Goal: Task Accomplishment & Management: Use online tool/utility

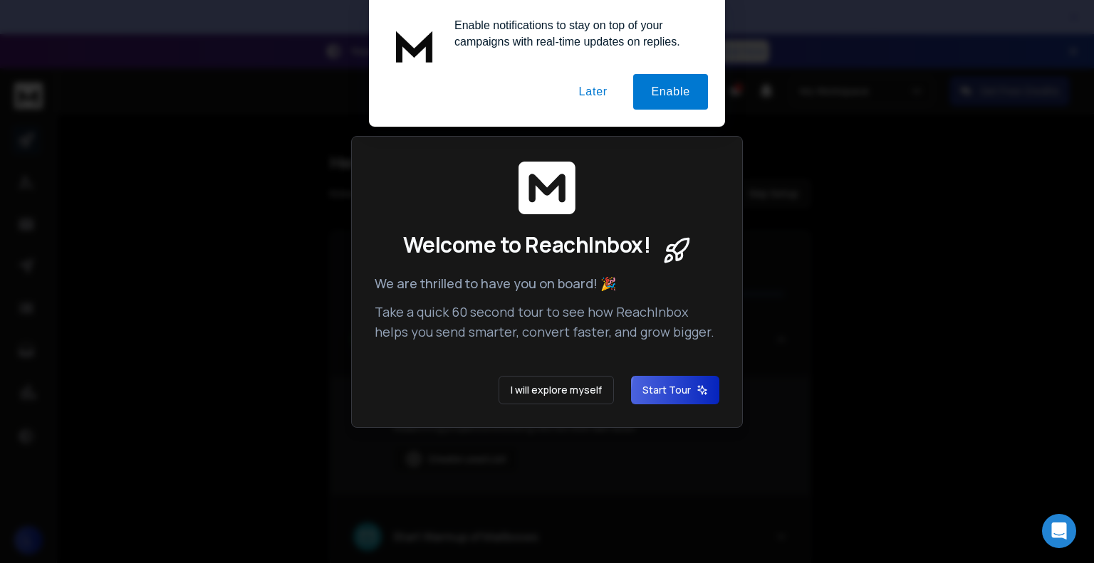
click at [592, 103] on button "Later" at bounding box center [592, 92] width 64 height 36
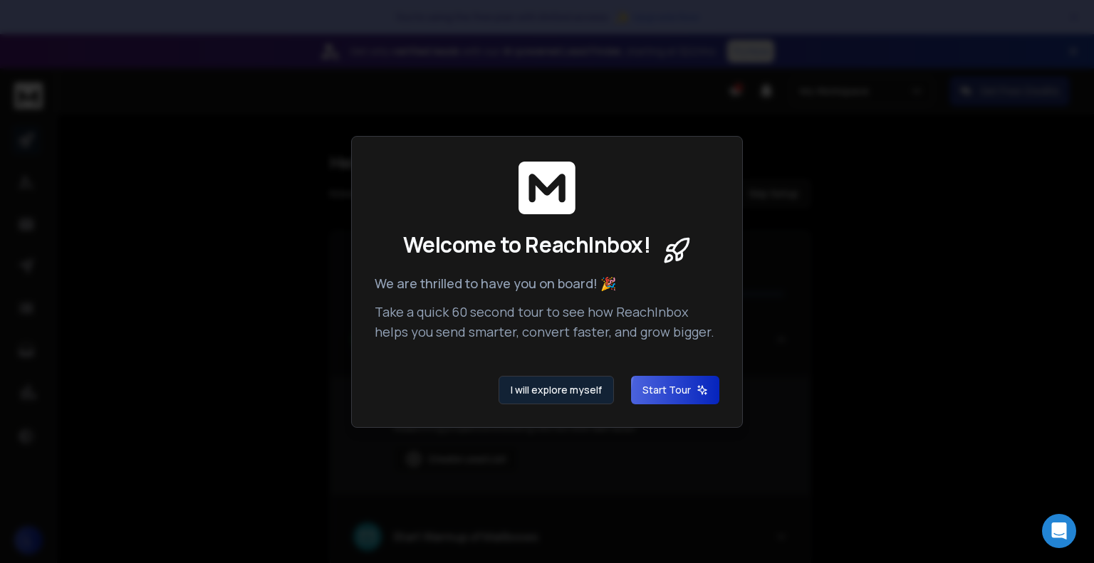
click at [577, 392] on button "I will explore myself" at bounding box center [555, 390] width 115 height 28
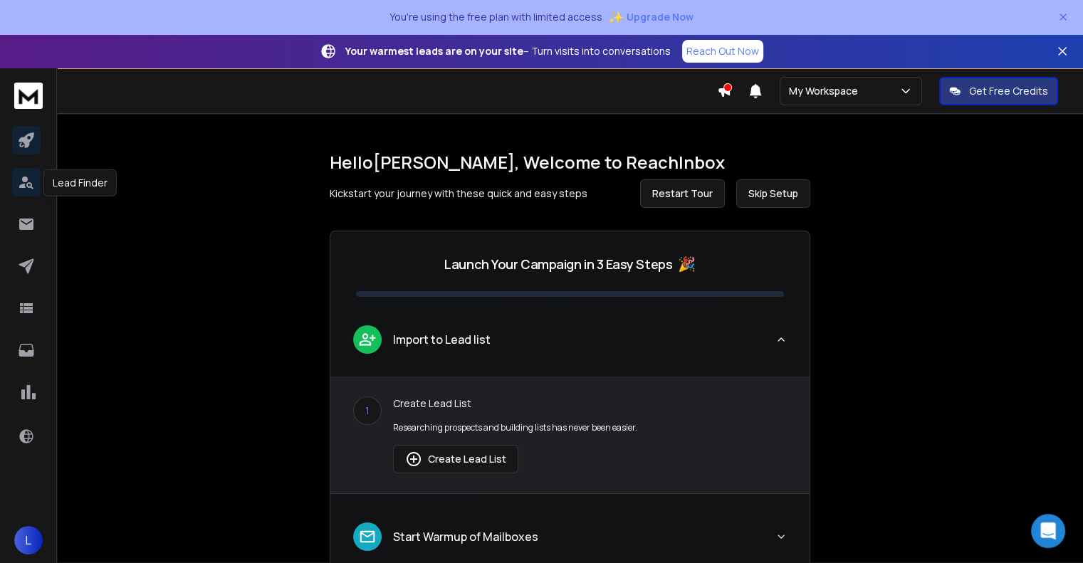
click at [37, 179] on link at bounding box center [26, 182] width 28 height 28
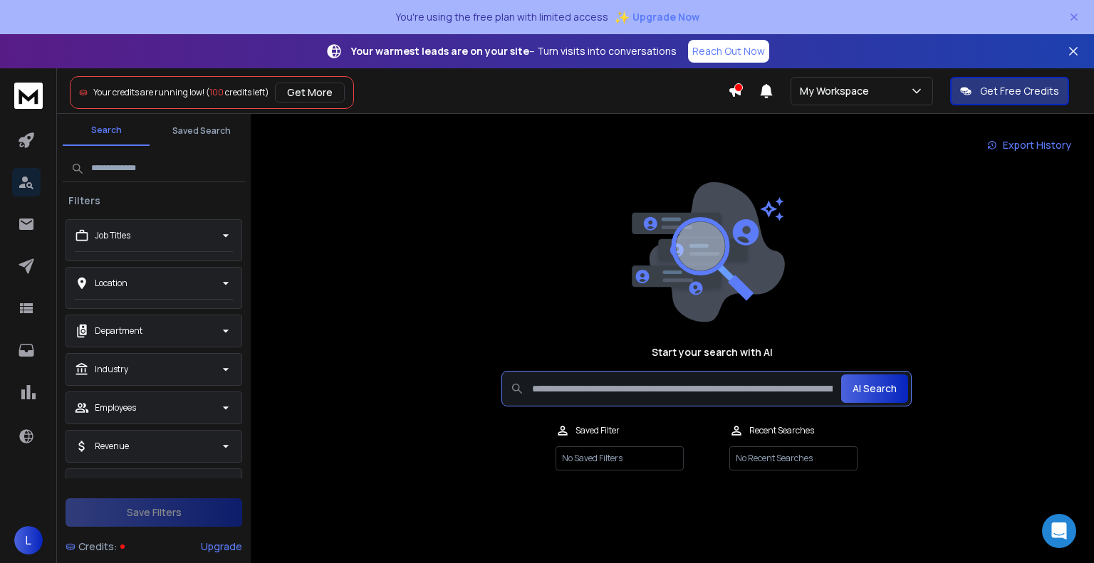
click at [159, 169] on input at bounding box center [154, 168] width 182 height 28
paste input "**********"
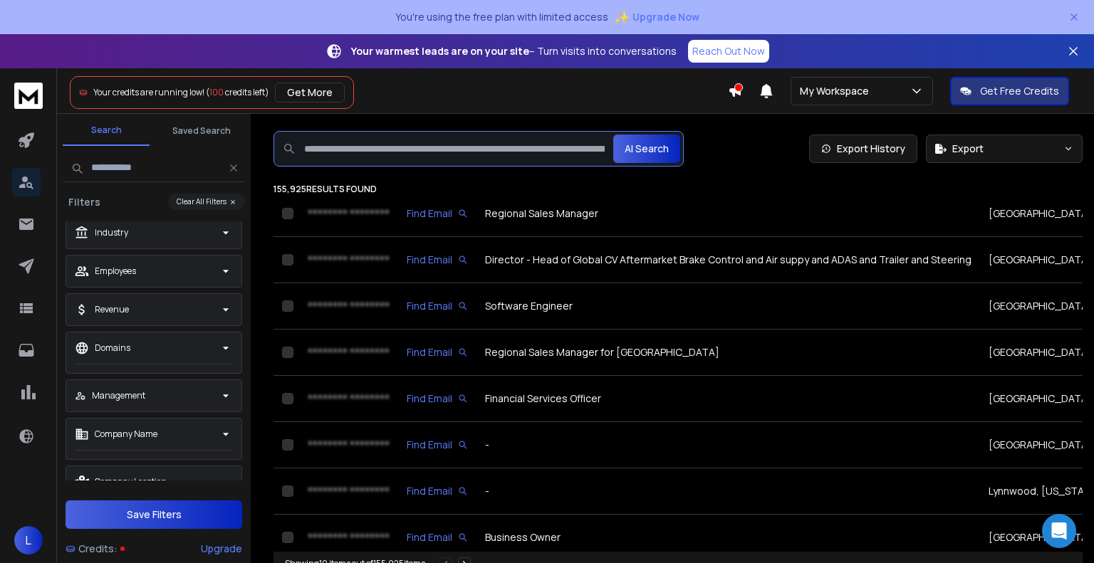
scroll to position [162, 0]
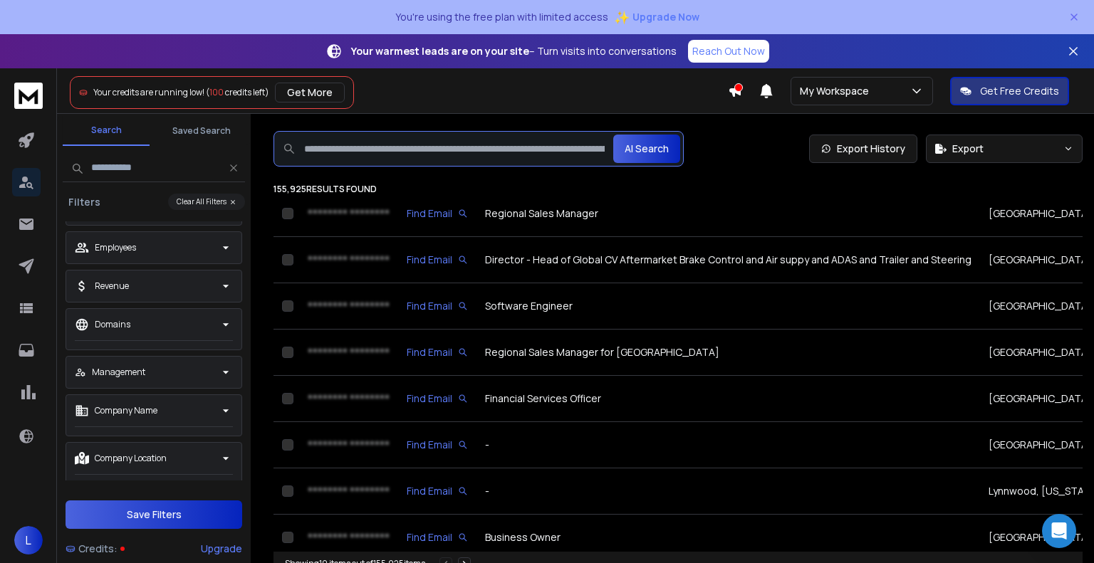
type input "**********"
click at [197, 414] on div "Company Name" at bounding box center [154, 411] width 158 height 14
type input "***"
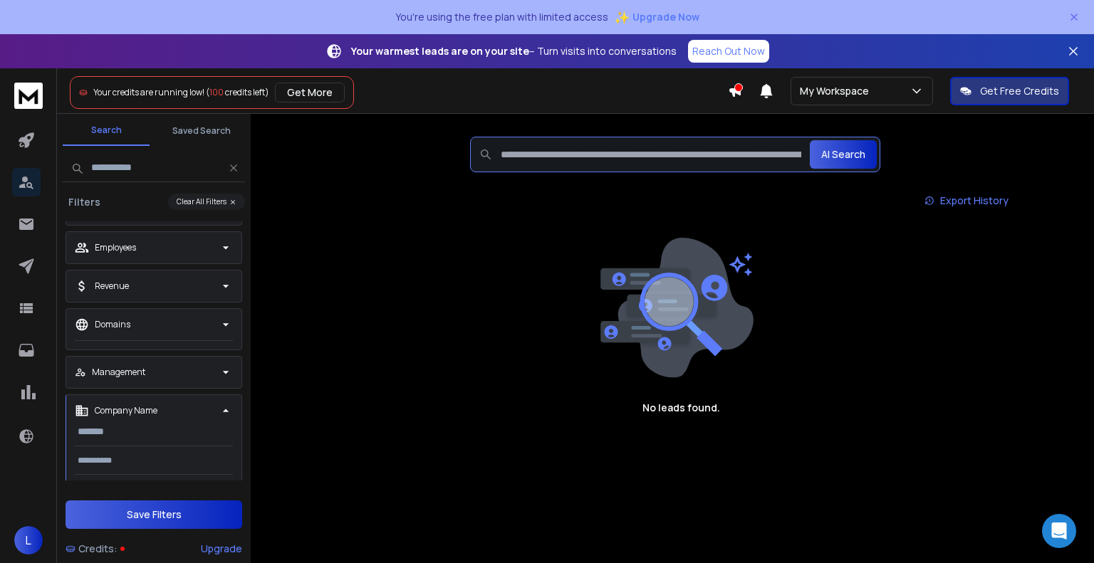
type input "*******"
click at [715, 162] on textarea at bounding box center [651, 154] width 300 height 28
click at [234, 164] on icon at bounding box center [233, 167] width 11 height 11
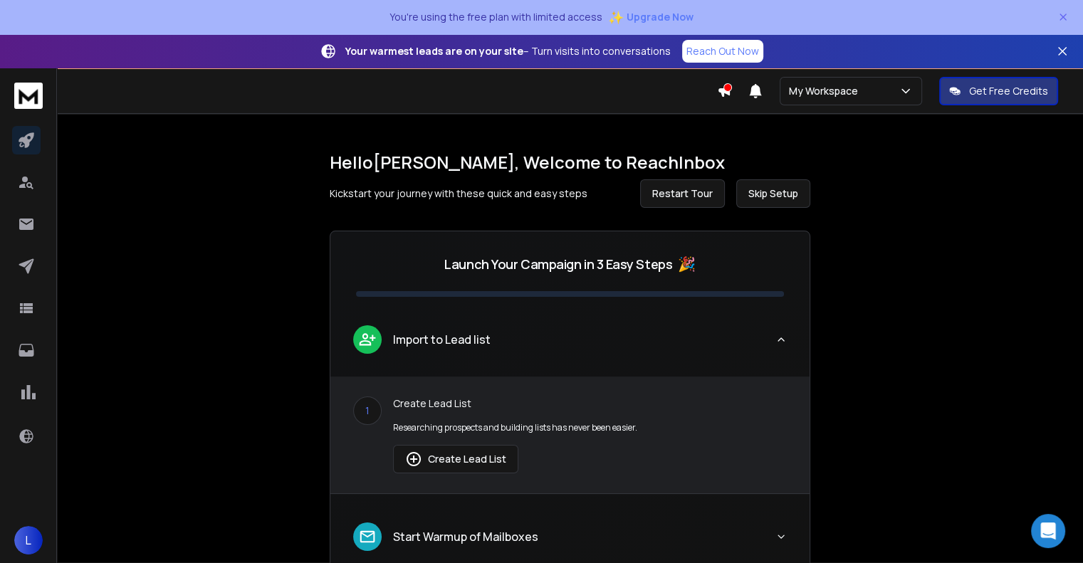
scroll to position [128, 0]
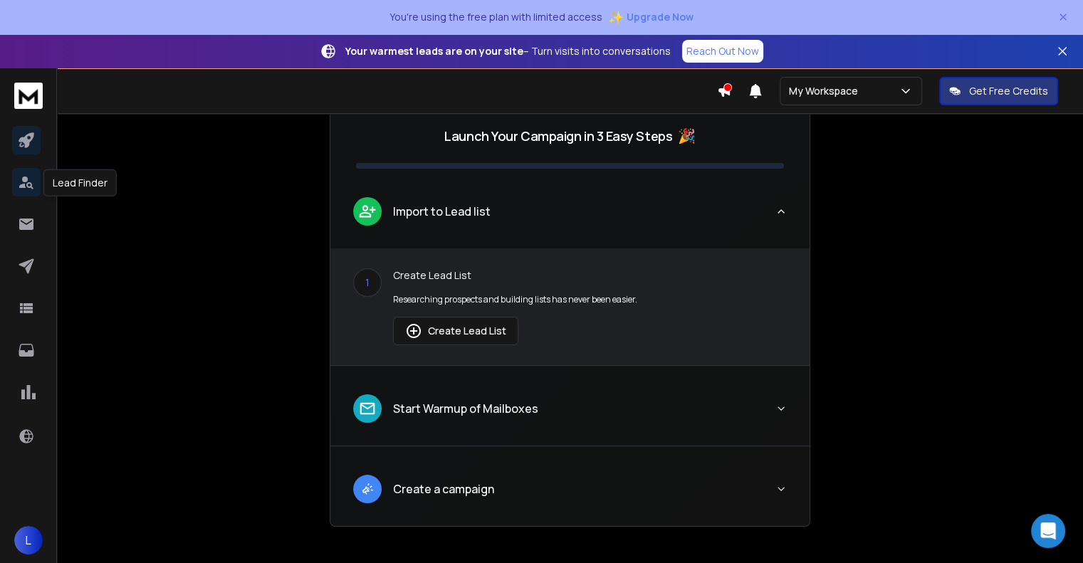
click at [24, 177] on circle at bounding box center [25, 180] width 6 height 6
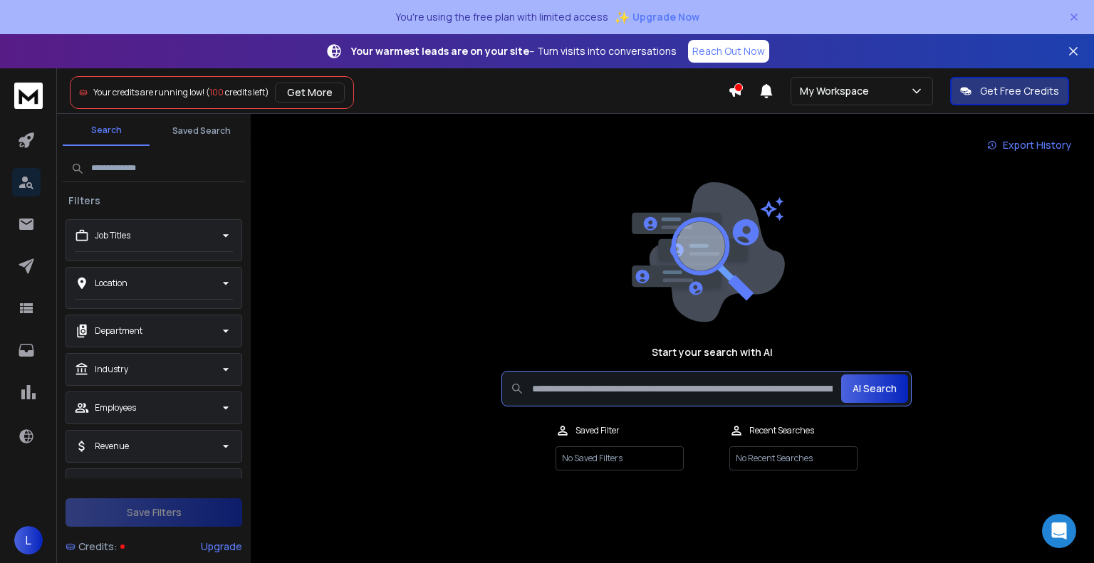
click at [199, 172] on input at bounding box center [154, 168] width 182 height 28
click at [174, 235] on div "Job Titles" at bounding box center [154, 236] width 158 height 14
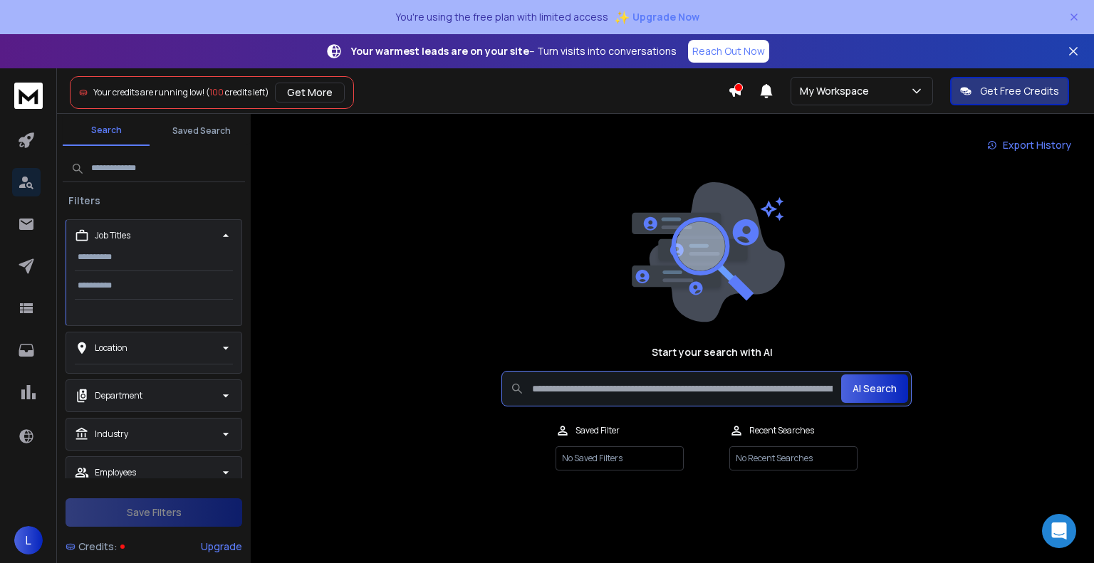
click at [179, 175] on input at bounding box center [154, 168] width 182 height 28
type input "*"
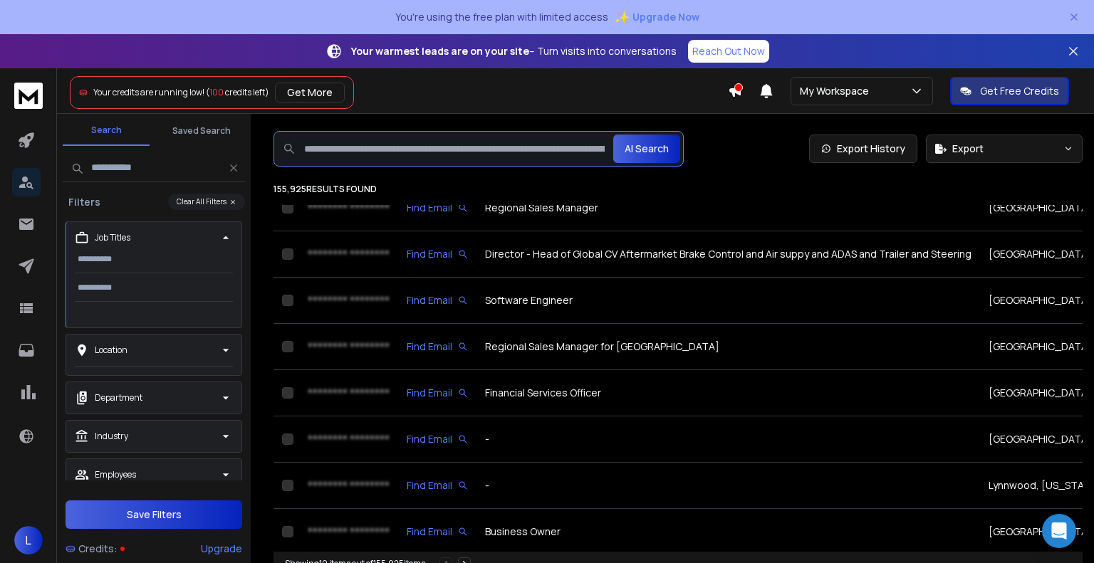
scroll to position [168, 0]
type input "**********"
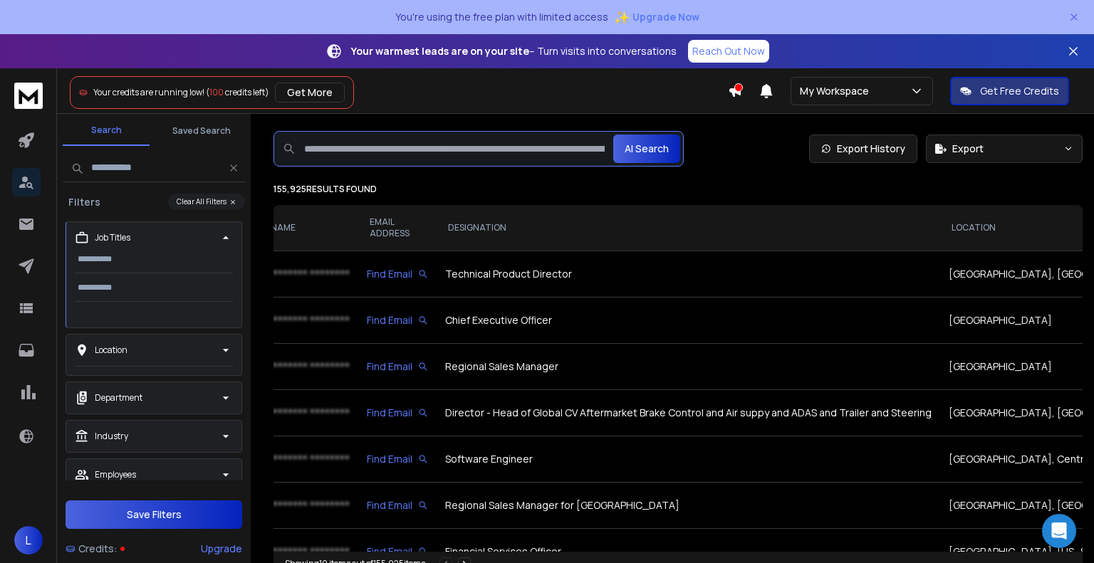
scroll to position [0, 0]
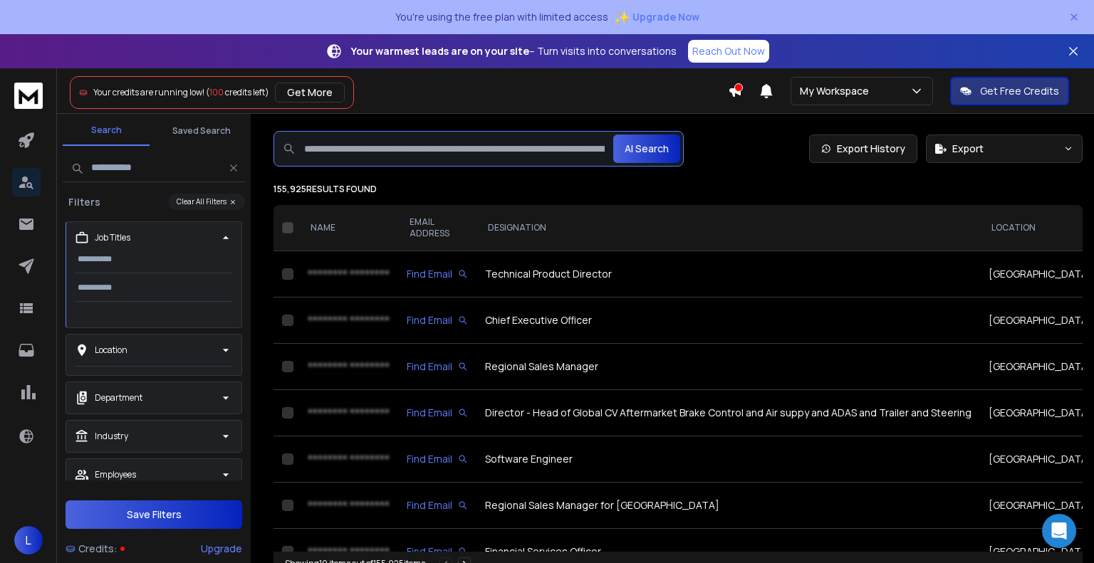
click at [204, 347] on div "Location" at bounding box center [154, 350] width 158 height 14
click at [108, 424] on label "Country" at bounding box center [109, 422] width 34 height 11
click at [86, 424] on button "Country" at bounding box center [80, 422] width 11 height 11
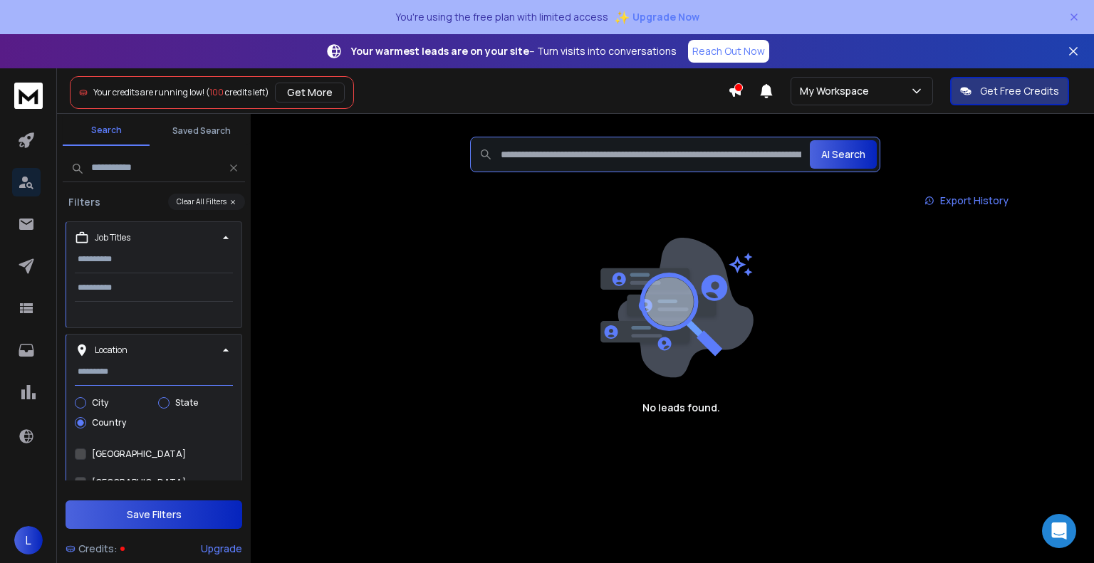
click at [139, 372] on input at bounding box center [154, 371] width 158 height 28
type input "******"
click at [82, 458] on button "Taiwan" at bounding box center [80, 454] width 11 height 11
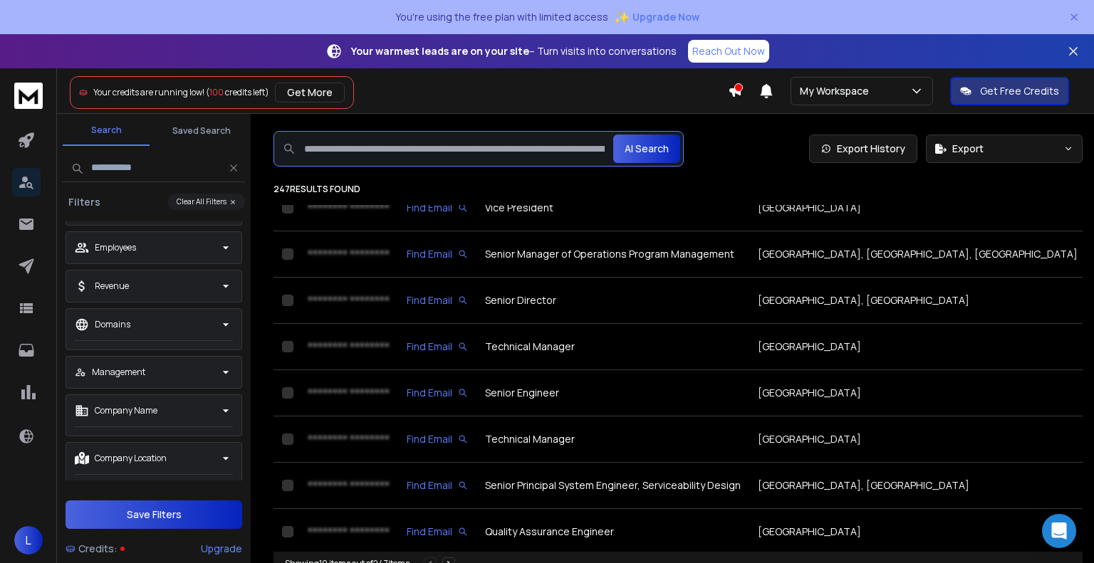
scroll to position [374, 0]
click at [160, 412] on div "Company Name" at bounding box center [154, 411] width 158 height 14
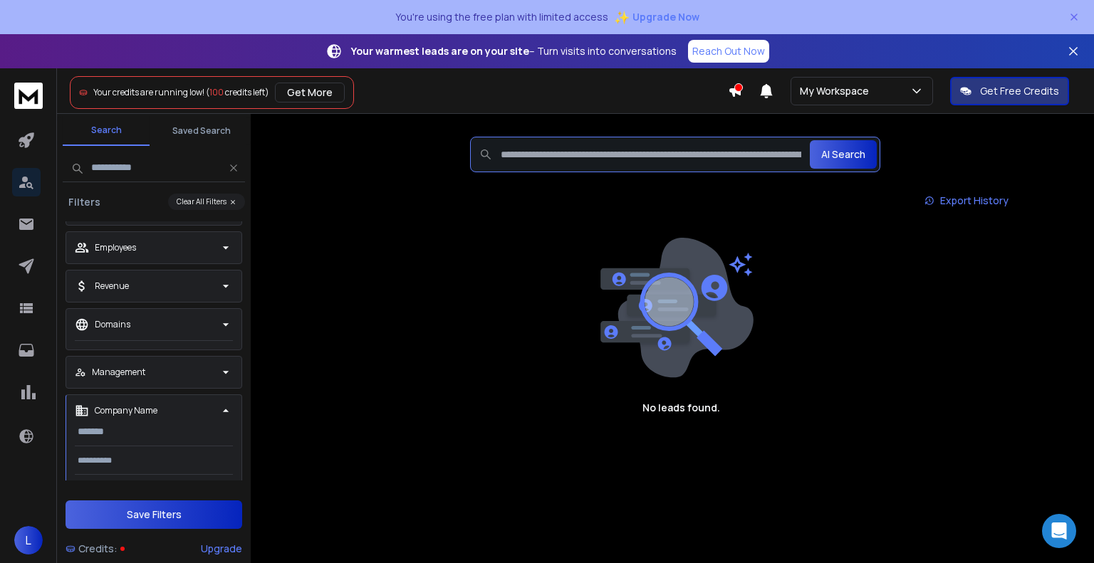
type input "*******"
click at [189, 528] on button "Save Filters" at bounding box center [154, 515] width 177 height 28
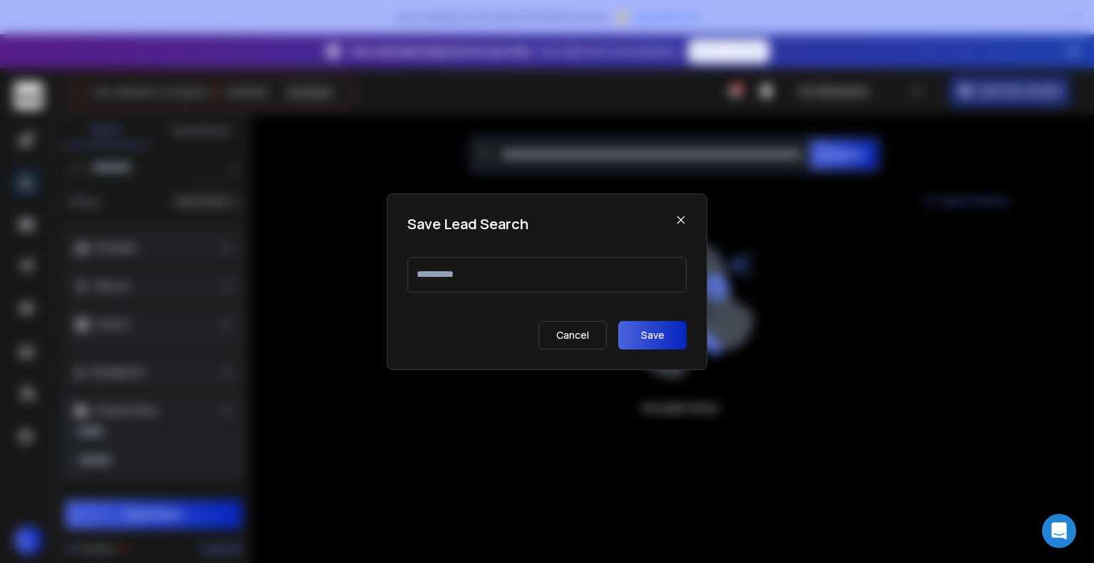
click at [542, 269] on input at bounding box center [546, 275] width 279 height 36
click at [636, 335] on button "Save" at bounding box center [652, 335] width 68 height 28
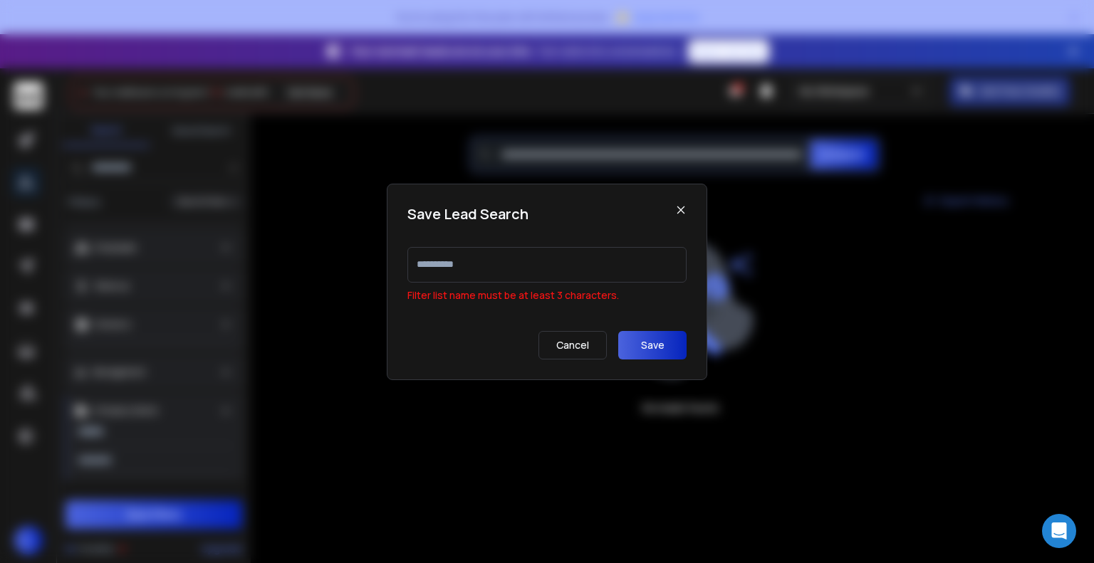
click at [637, 294] on p "Filter list name must be at least 3 characters." at bounding box center [546, 295] width 279 height 14
click at [644, 248] on input at bounding box center [546, 265] width 279 height 36
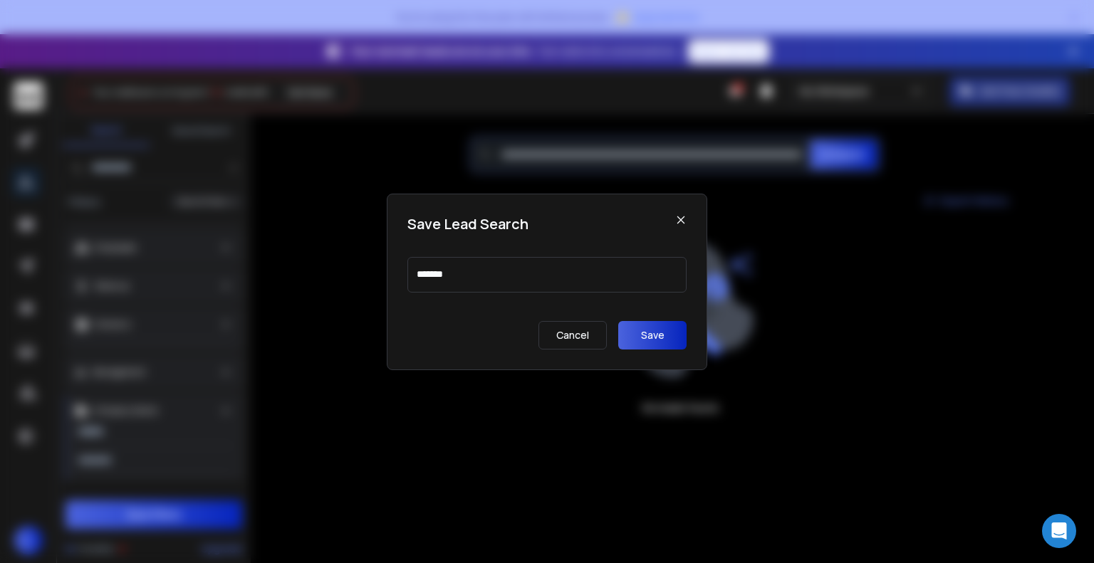
type input "*******"
click at [671, 338] on button "Save" at bounding box center [652, 335] width 68 height 28
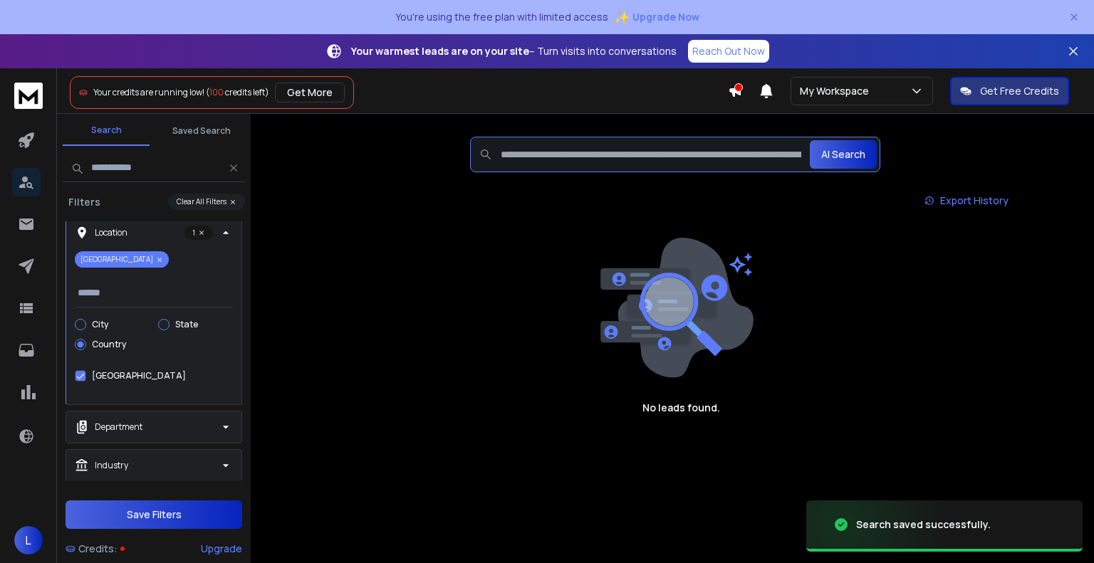
scroll to position [0, 0]
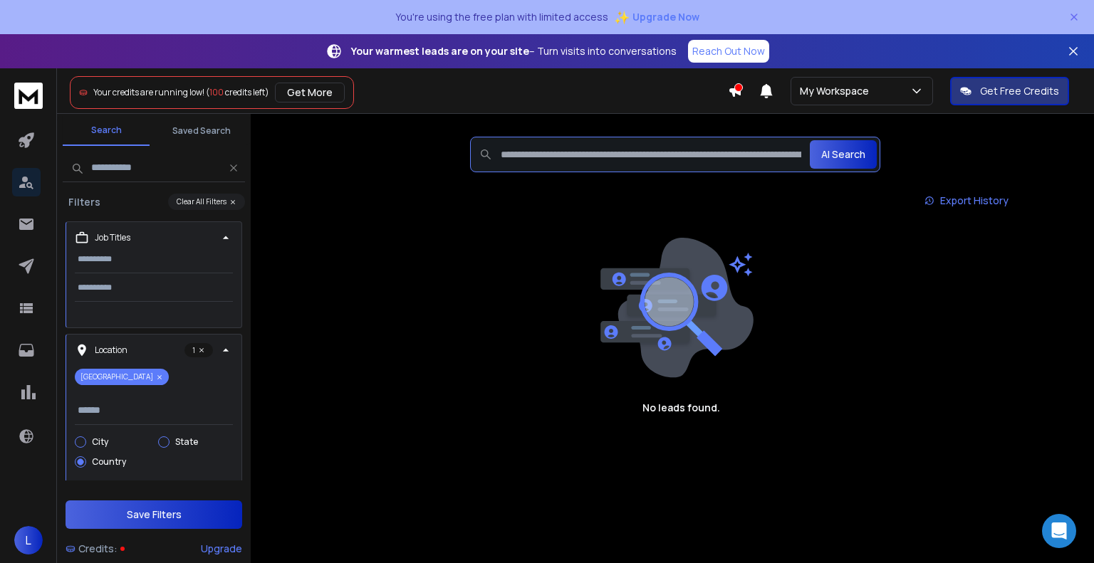
drag, startPoint x: 234, startPoint y: 172, endPoint x: 225, endPoint y: 172, distance: 8.5
click at [228, 172] on icon at bounding box center [233, 167] width 11 height 11
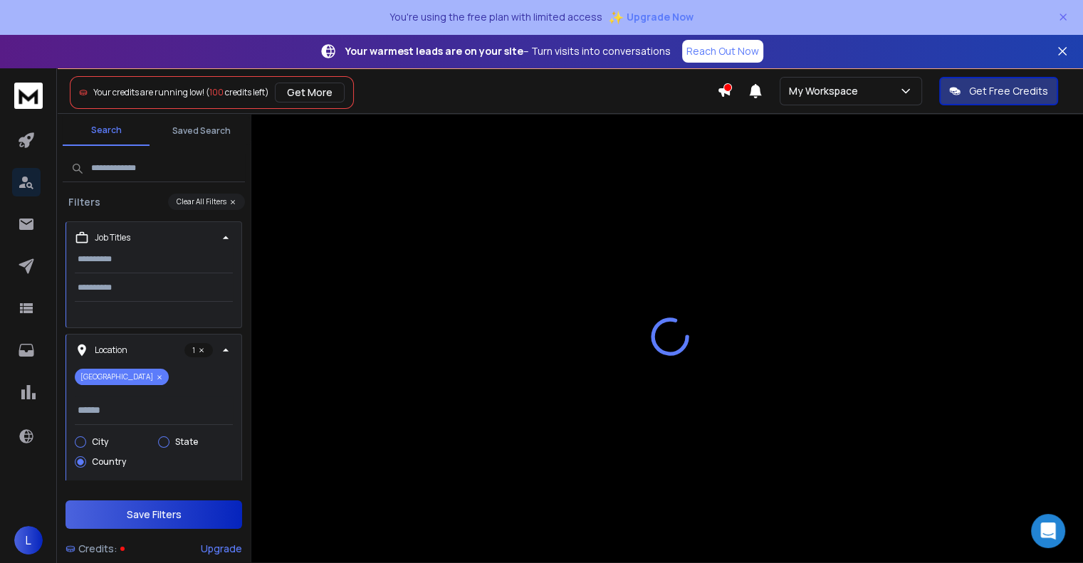
click at [225, 172] on input at bounding box center [154, 168] width 182 height 28
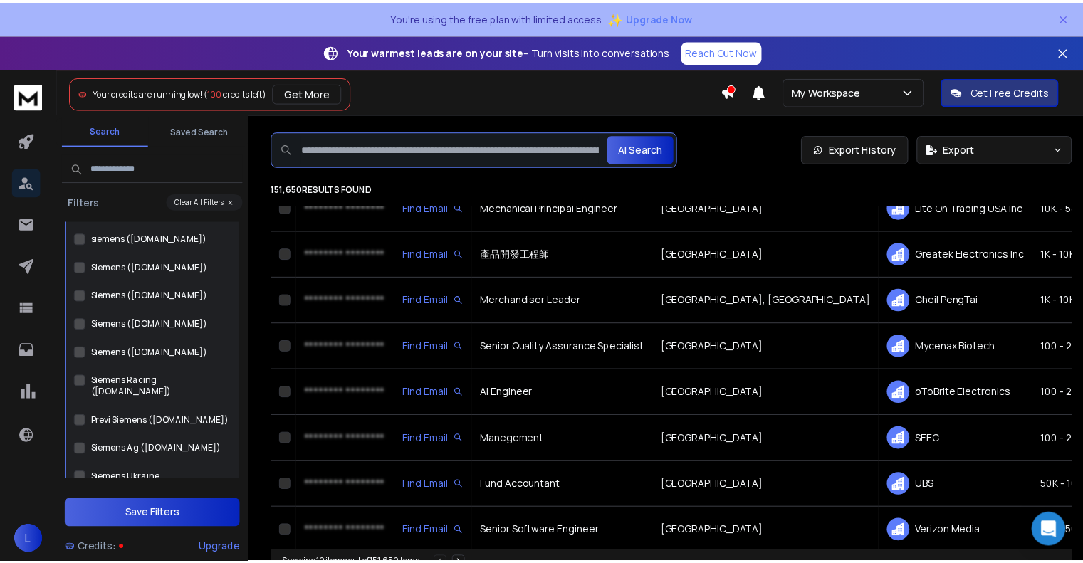
scroll to position [637, 0]
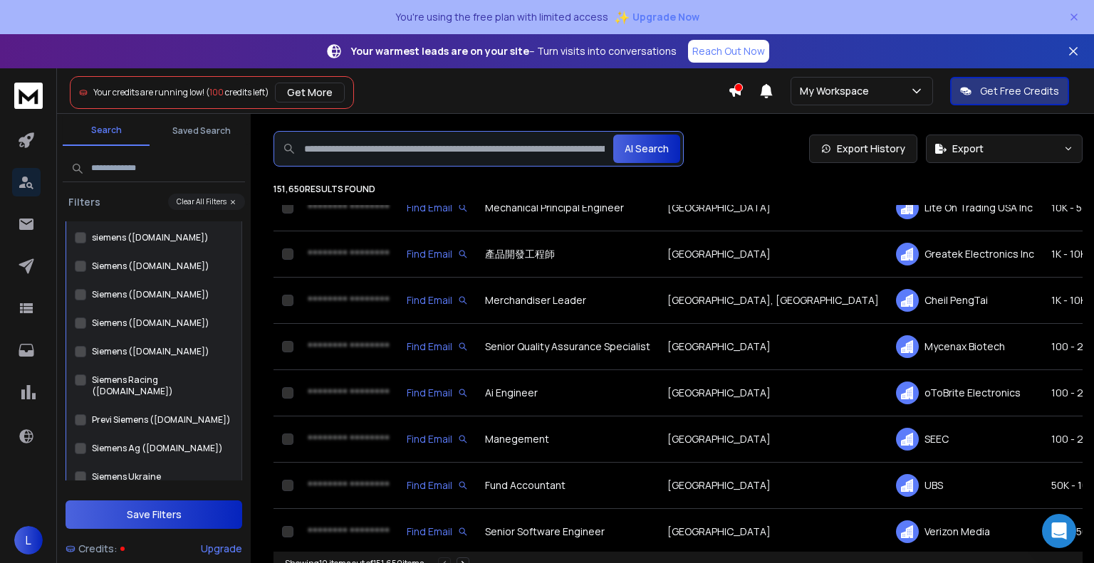
click at [79, 347] on \(siemens\ "Siemens (siemens.com)" at bounding box center [80, 351] width 11 height 11
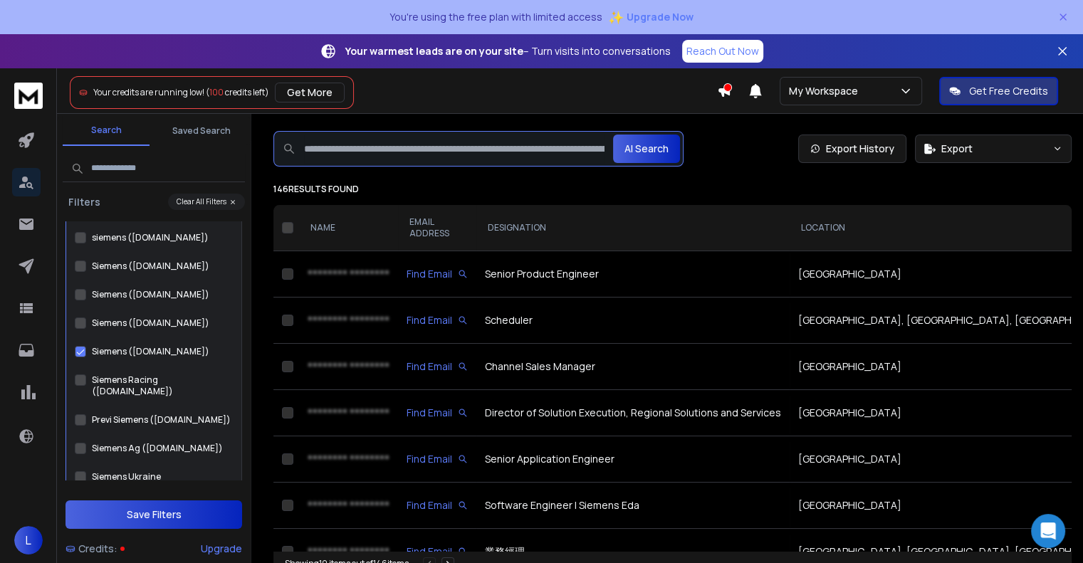
scroll to position [629, 0]
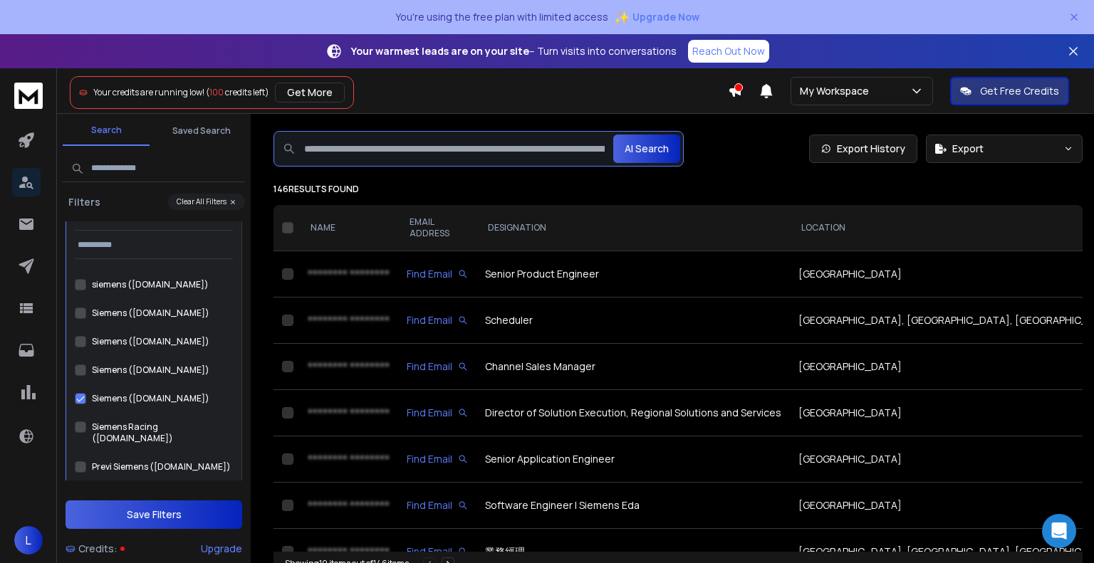
click at [85, 283] on \(siemens\ "siemens (siemens.es)" at bounding box center [80, 284] width 11 height 11
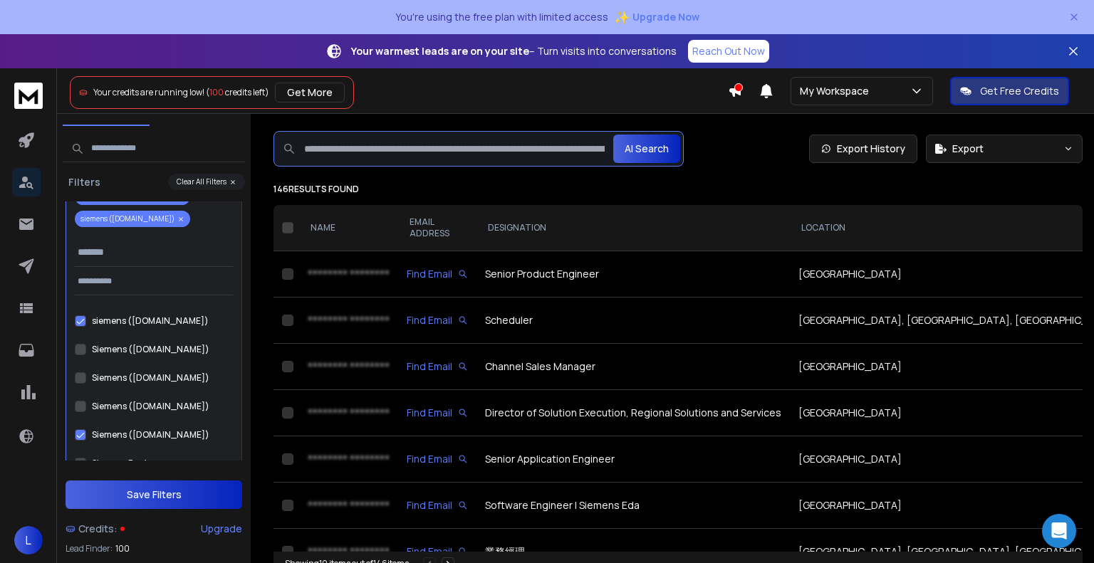
scroll to position [592, 0]
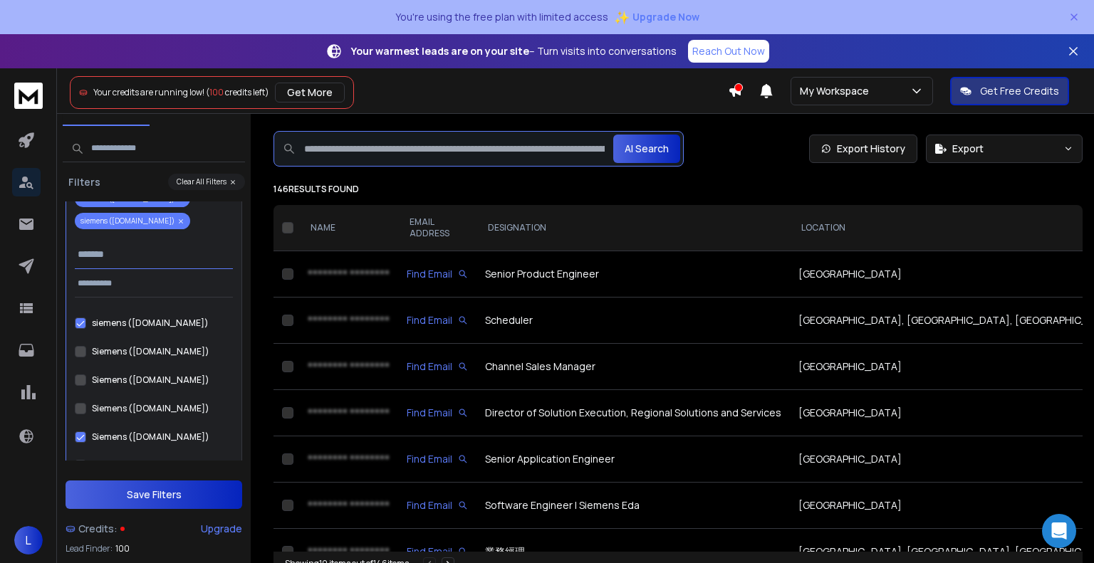
click at [150, 256] on input "*******" at bounding box center [154, 255] width 158 height 28
type input "*"
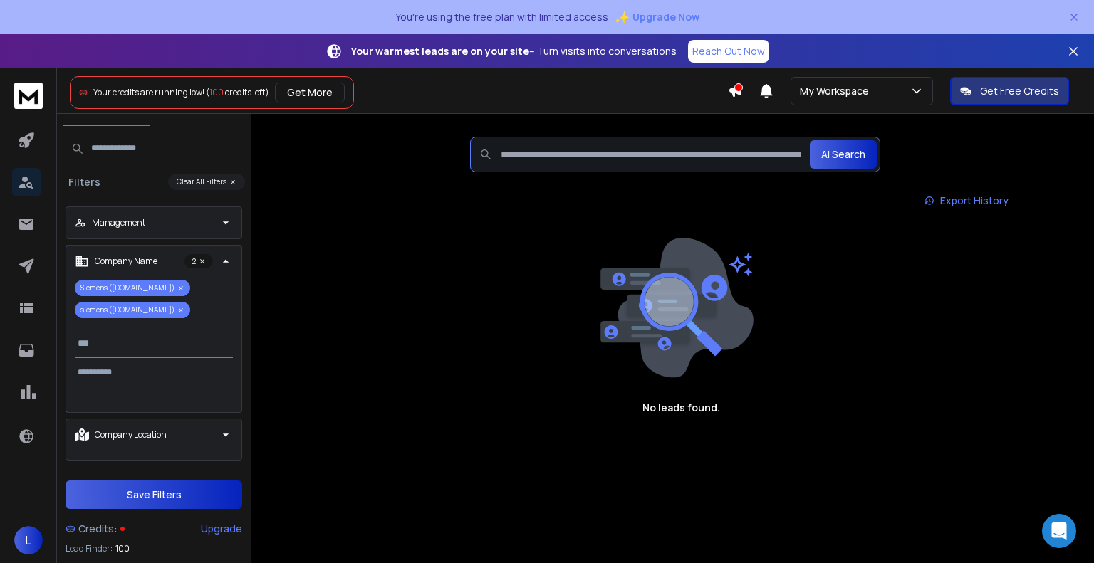
scroll to position [501, 0]
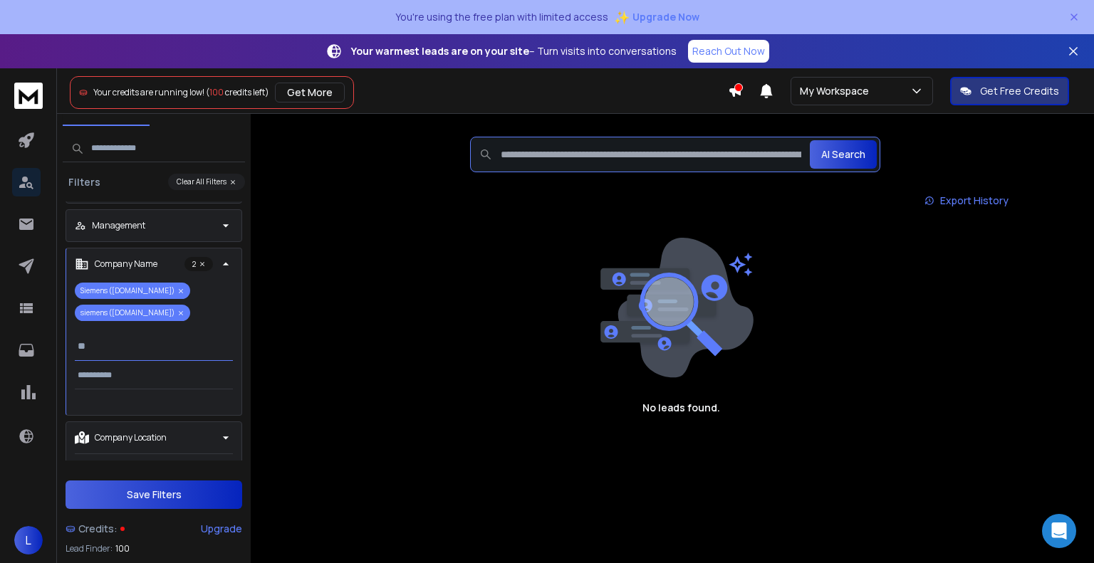
type input "*"
click at [552, 147] on textarea at bounding box center [651, 154] width 300 height 28
click at [1082, 48] on div "Your warmest leads are on your site – Turn visits into conversations Reach Out …" at bounding box center [547, 51] width 1094 height 34
click at [1069, 47] on icon at bounding box center [1073, 51] width 13 height 13
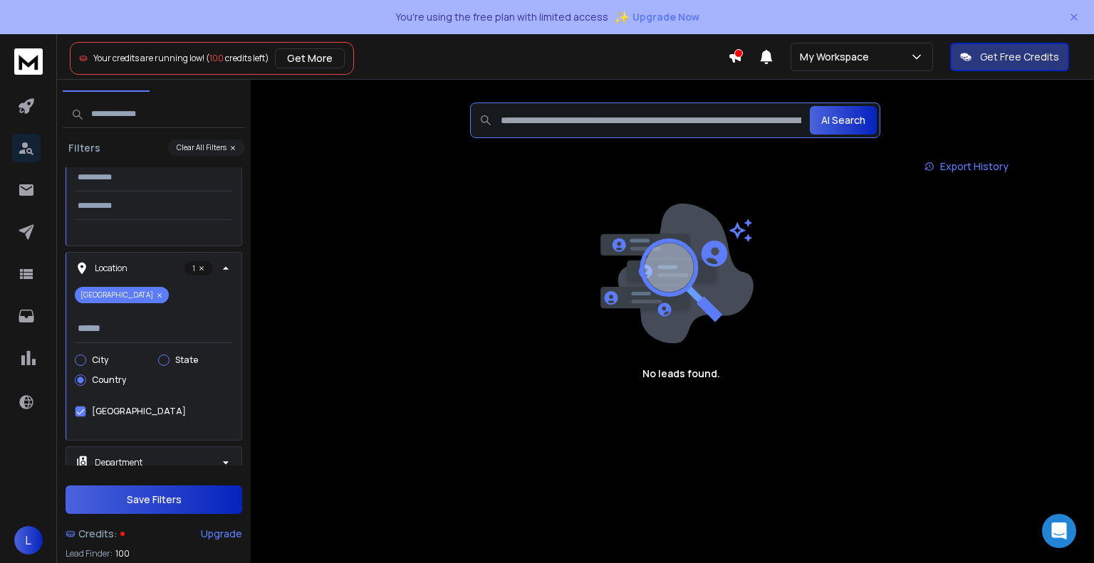
scroll to position [0, 0]
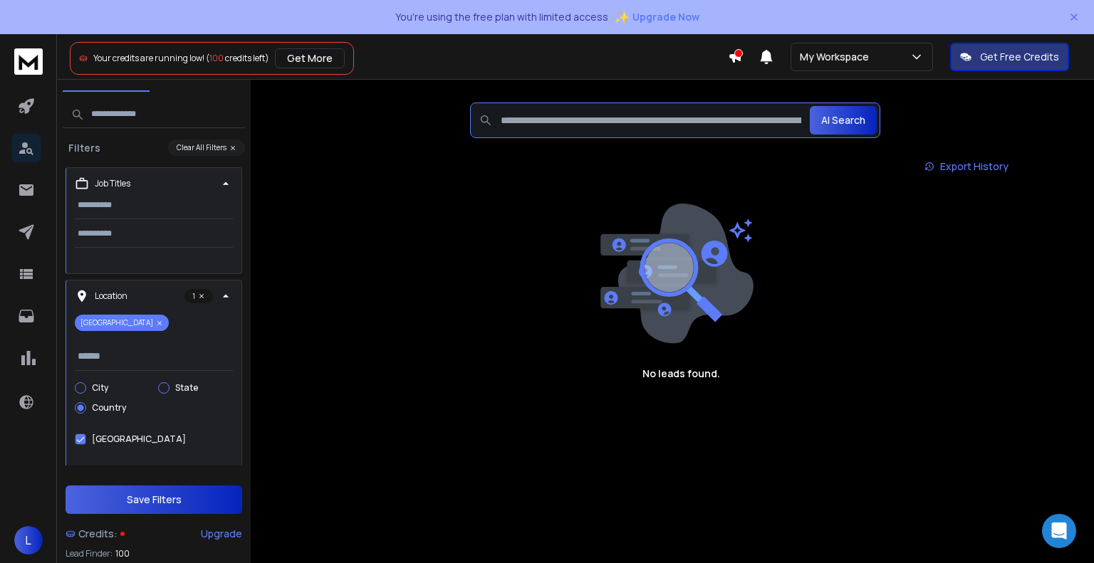
click at [545, 115] on textarea at bounding box center [651, 120] width 300 height 28
type textarea "******"
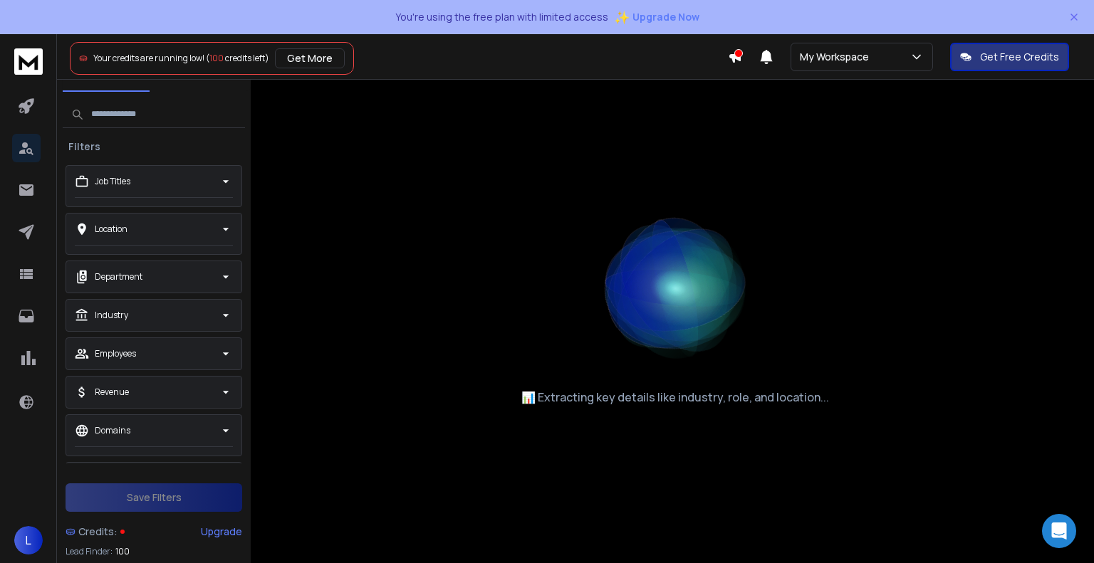
type input "******"
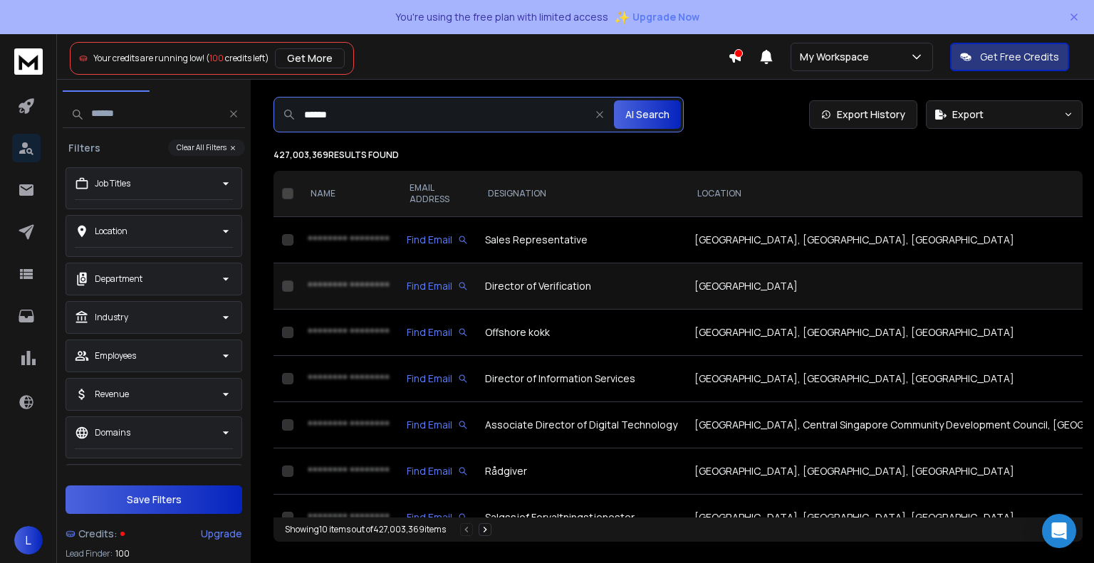
scroll to position [168, 0]
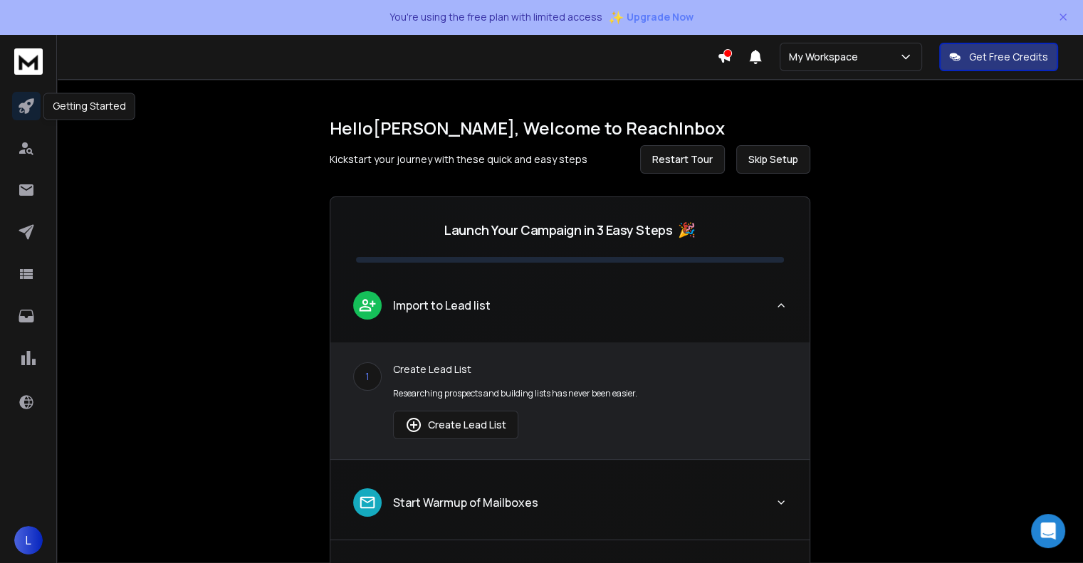
click at [20, 108] on icon at bounding box center [27, 106] width 16 height 16
click at [28, 147] on icon at bounding box center [26, 148] width 17 height 17
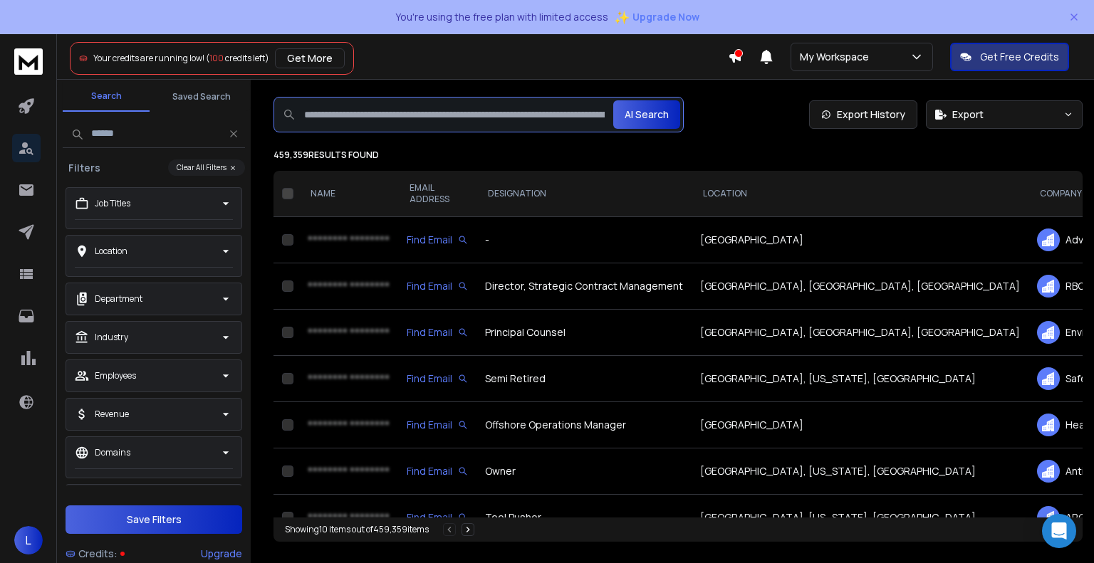
click at [232, 133] on icon at bounding box center [233, 133] width 11 height 11
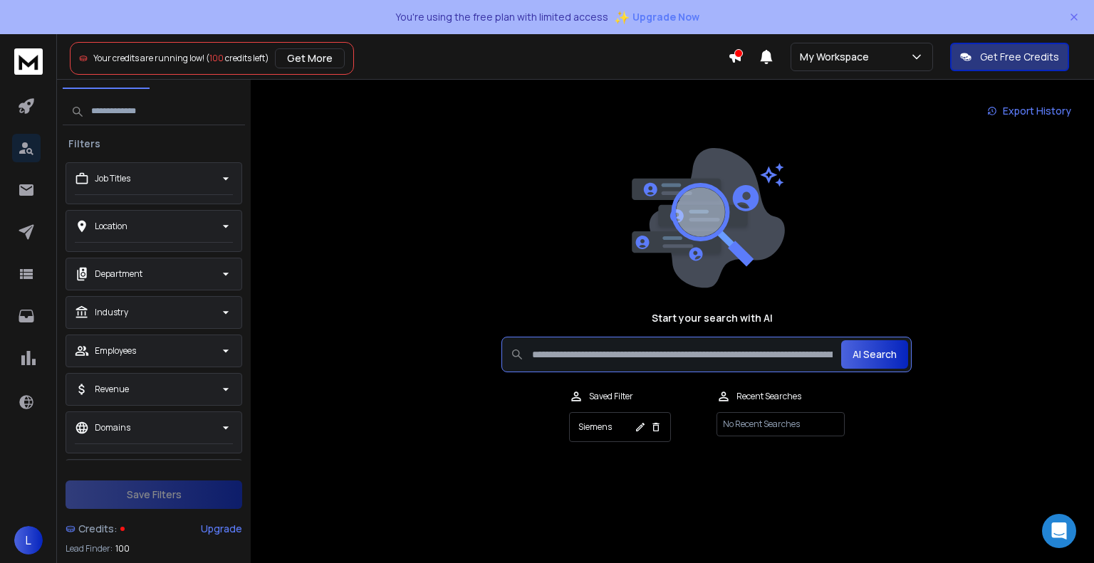
click at [164, 177] on div "Job Titles" at bounding box center [154, 179] width 158 height 14
